Goal: Task Accomplishment & Management: Manage account settings

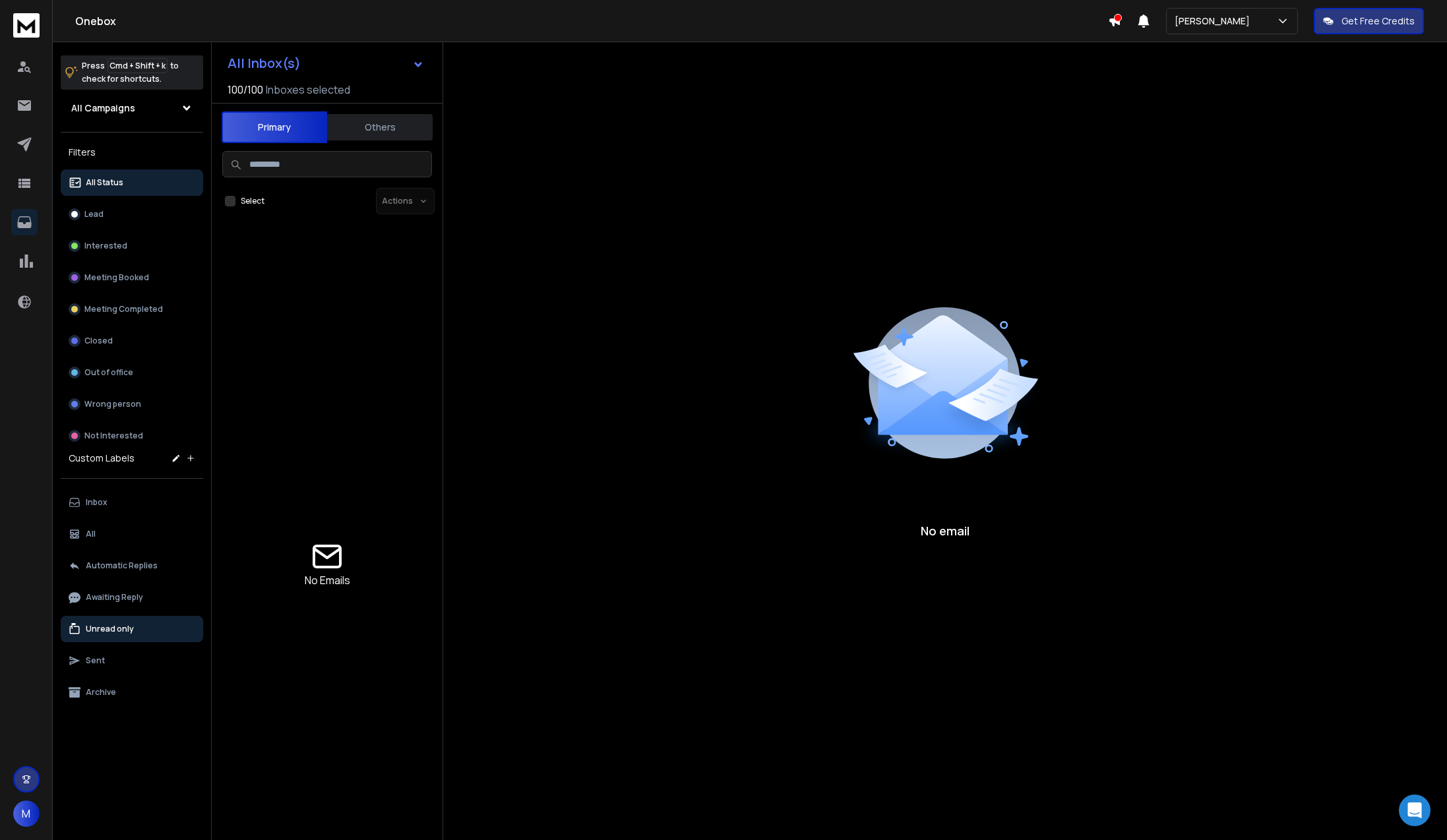
click at [433, 142] on button "Others" at bounding box center [380, 127] width 105 height 29
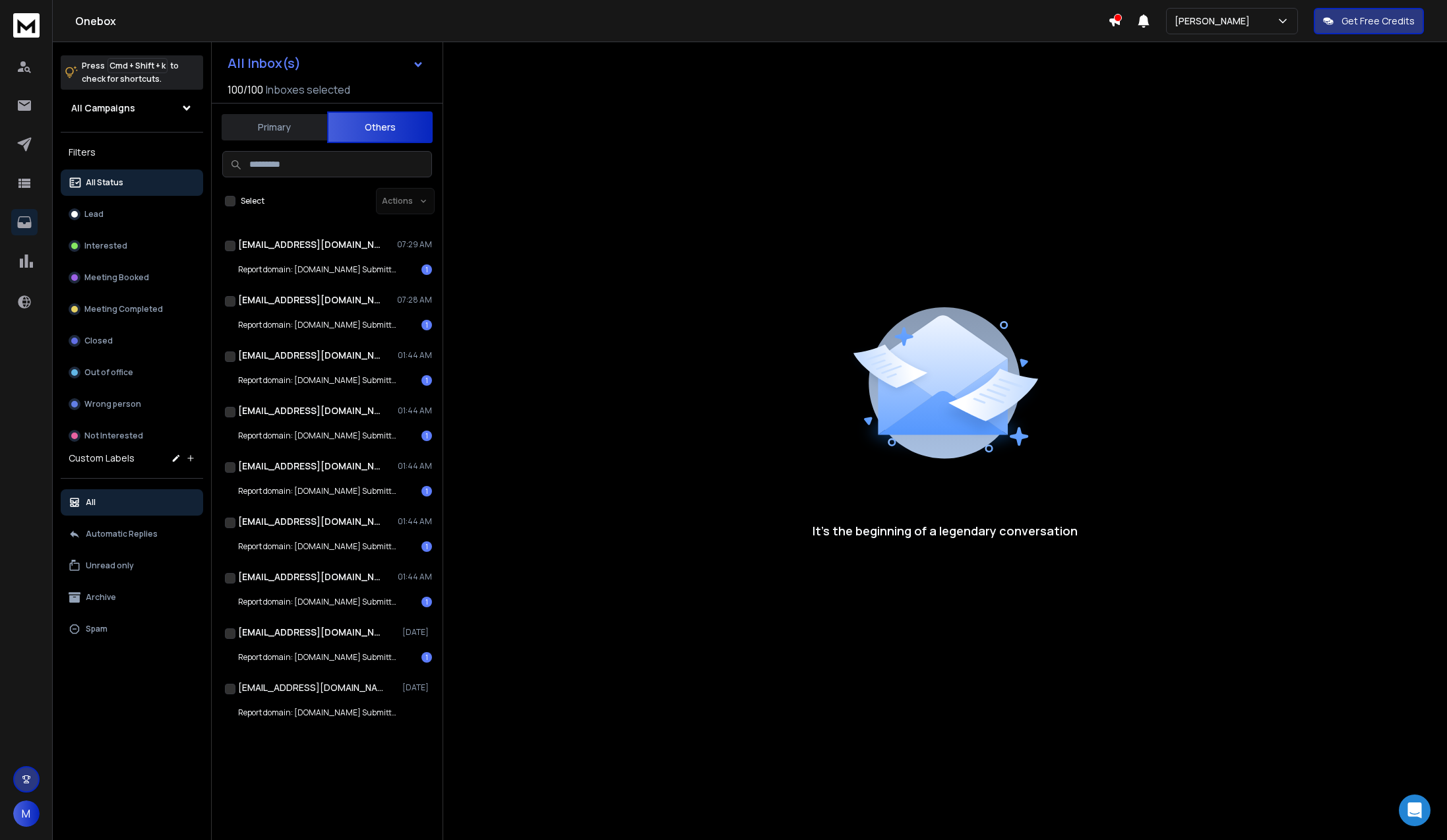
click at [316, 142] on button "Primary" at bounding box center [274, 127] width 105 height 29
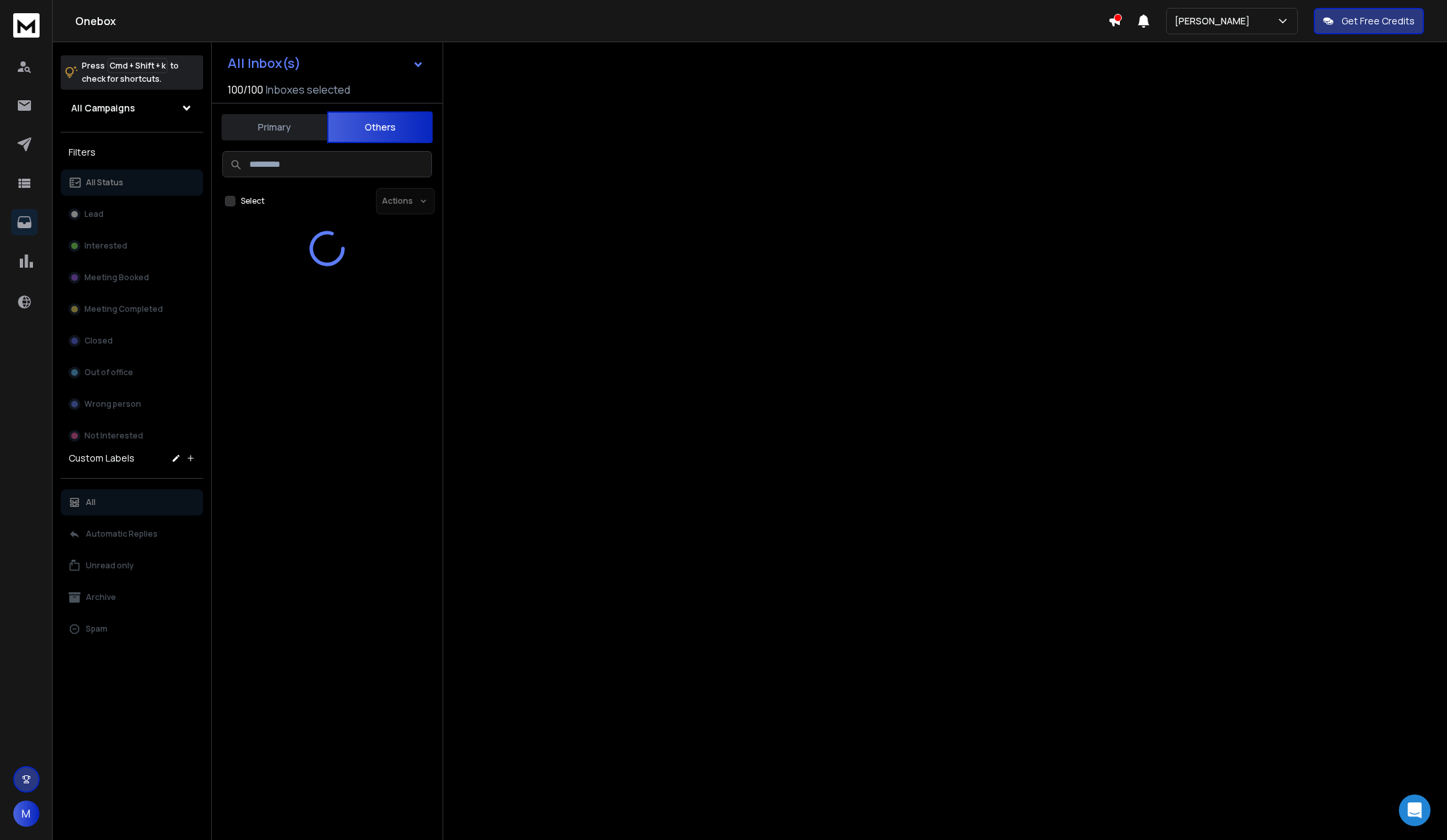
click at [433, 143] on button "Others" at bounding box center [380, 127] width 105 height 32
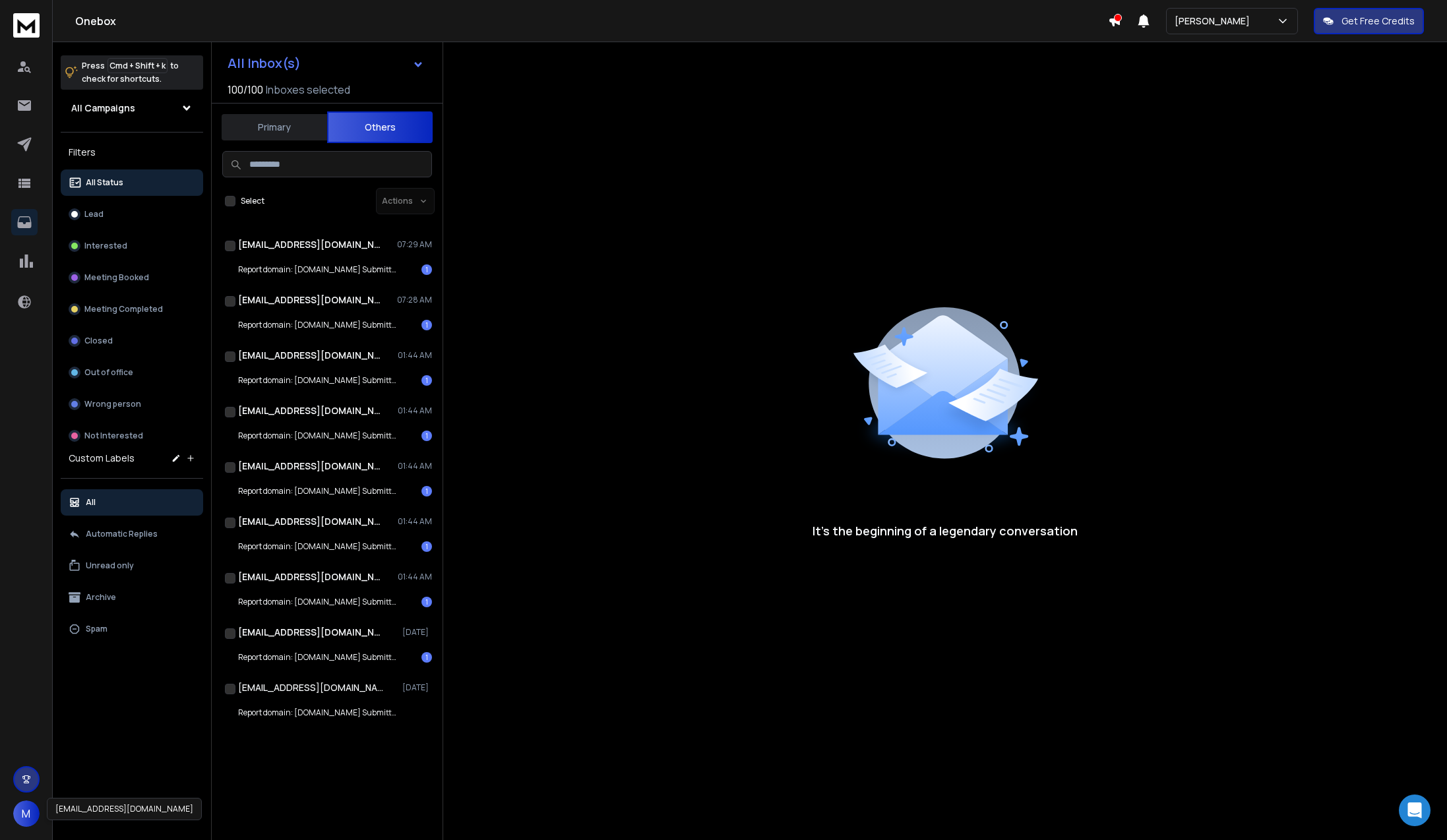
click at [20, 813] on span "M" at bounding box center [26, 814] width 26 height 26
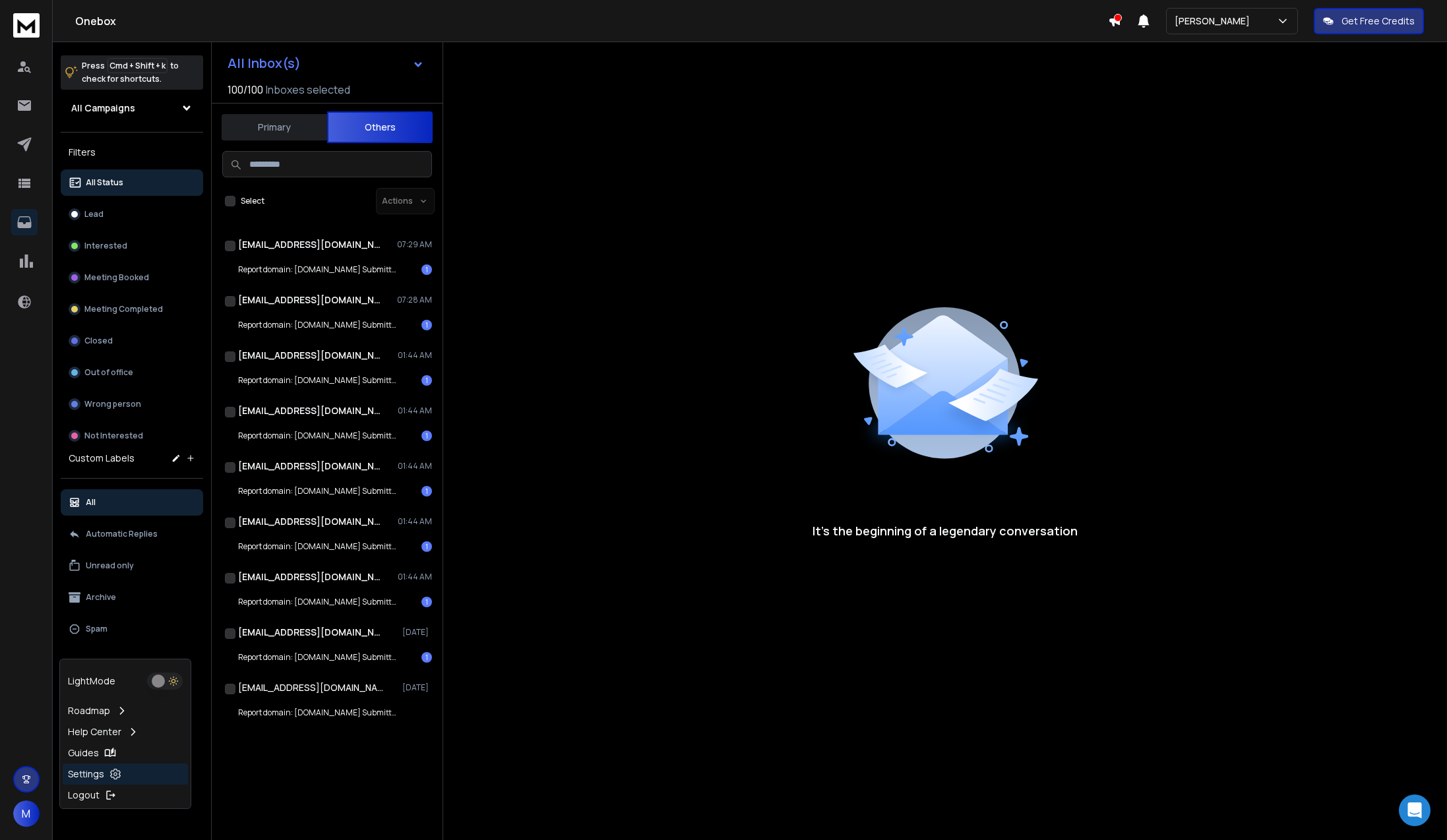
click at [89, 781] on p "Settings" at bounding box center [85, 775] width 36 height 13
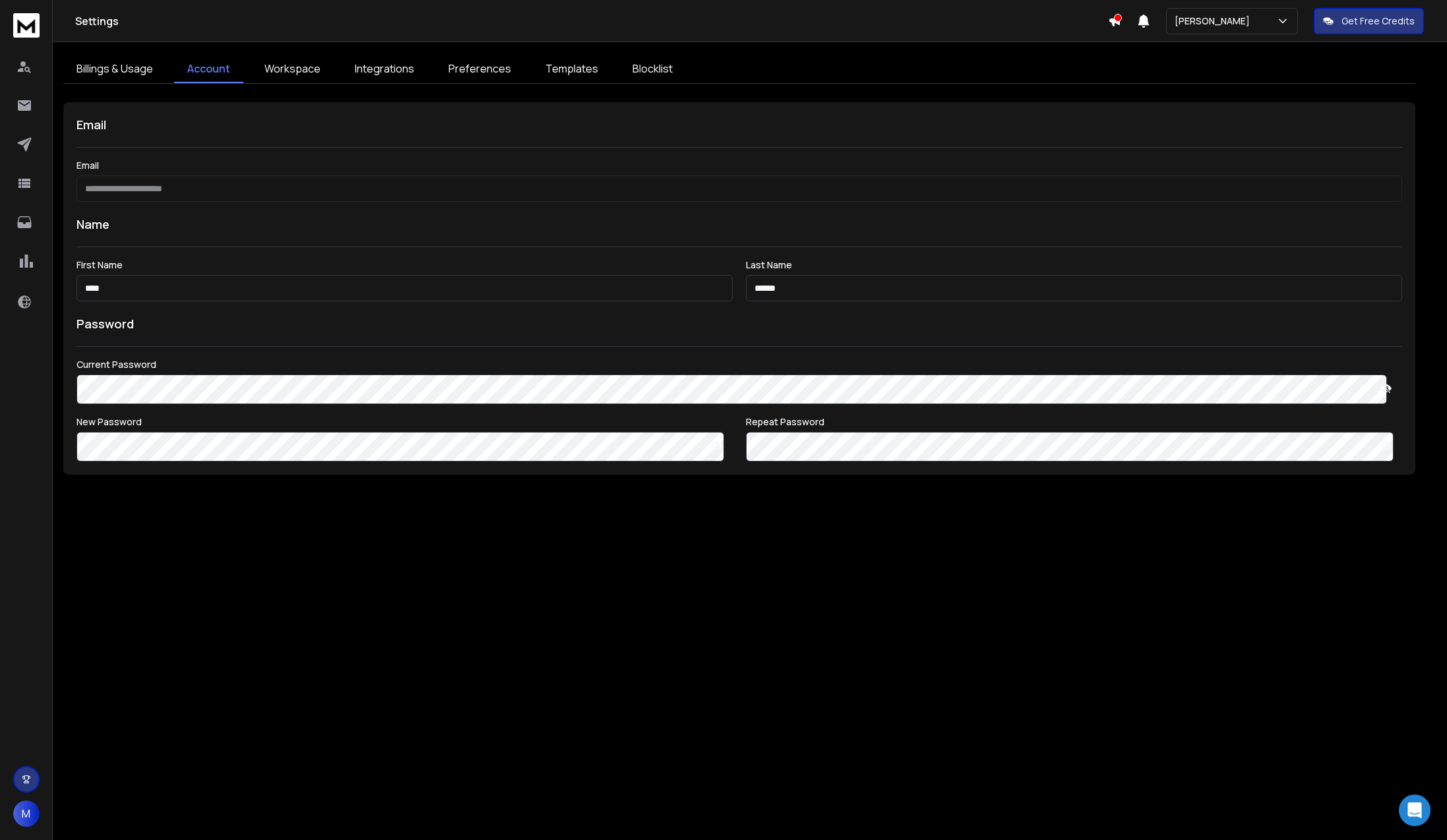
click at [686, 82] on link "Blocklist" at bounding box center [653, 69] width 67 height 28
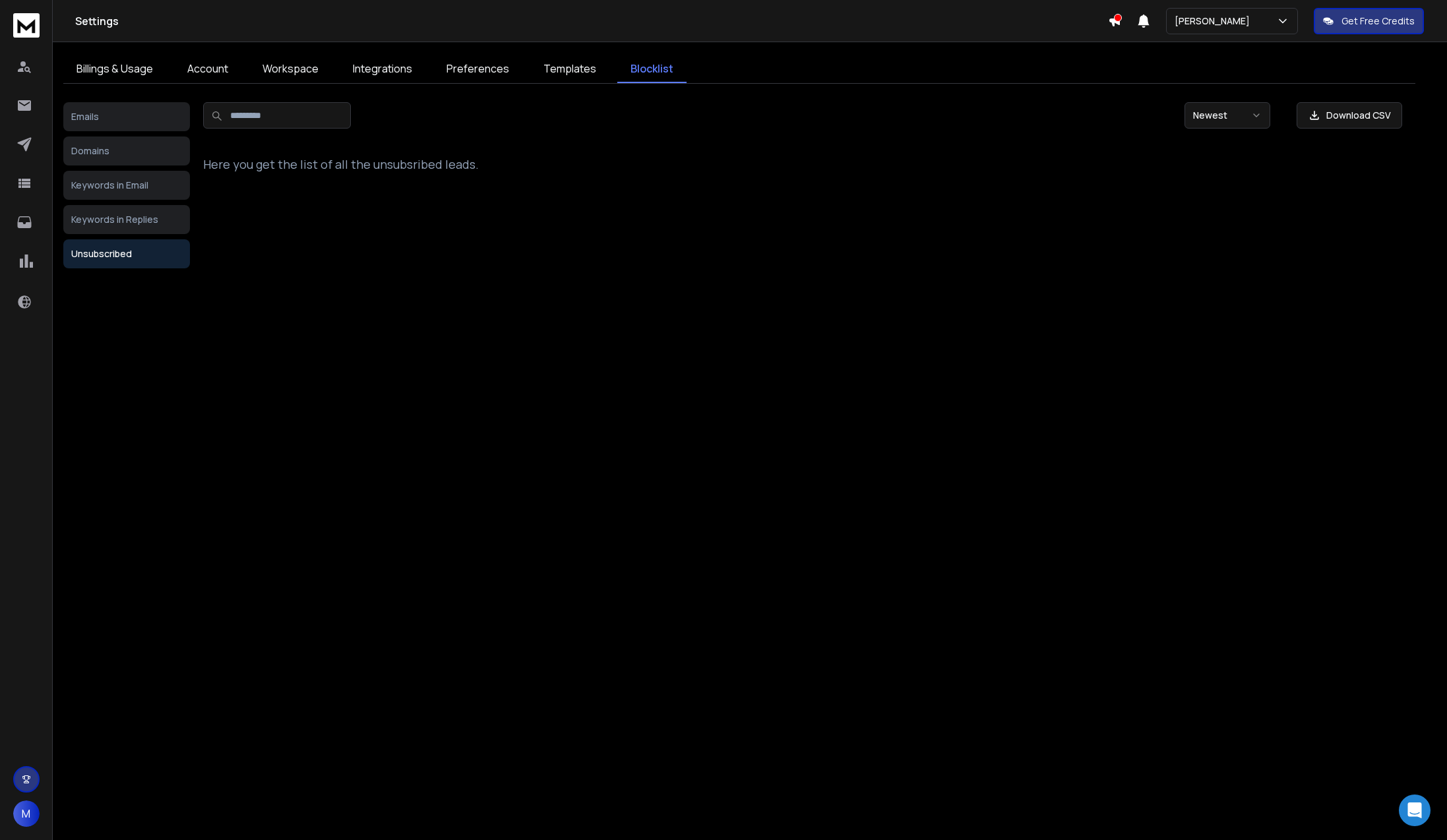
click at [159, 268] on button "Unsubscribed" at bounding box center [127, 253] width 127 height 29
click at [138, 128] on button "Emails" at bounding box center [127, 116] width 127 height 29
